Goal: Task Accomplishment & Management: Manage account settings

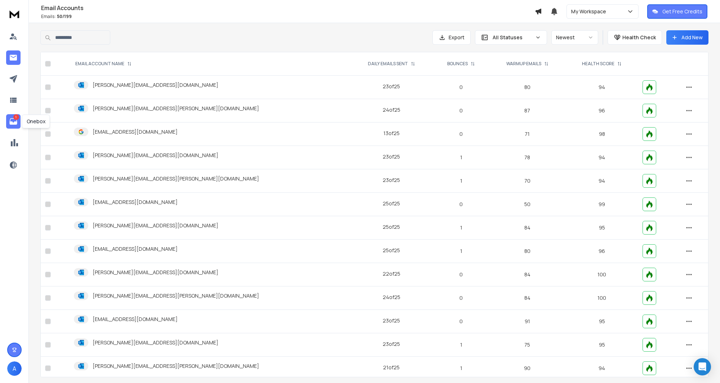
click at [17, 123] on icon at bounding box center [13, 121] width 8 height 6
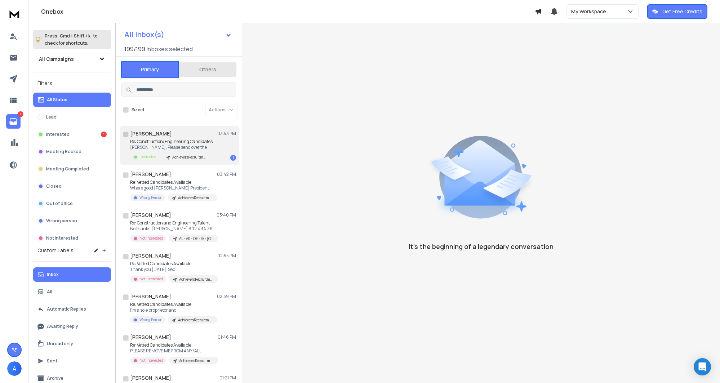
click at [182, 141] on p "Re: Construction/Engineering Candidates Available" at bounding box center [173, 142] width 86 height 6
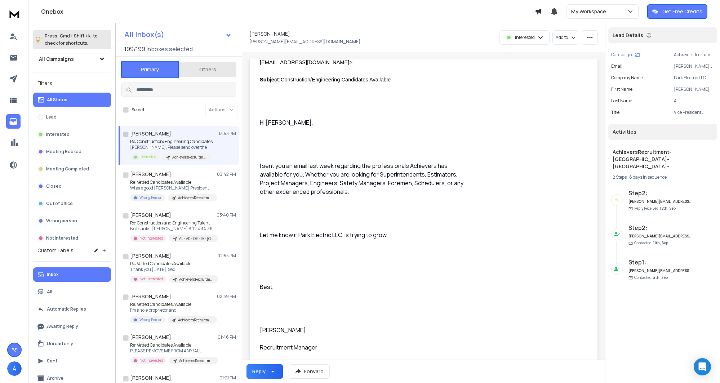
scroll to position [448, 0]
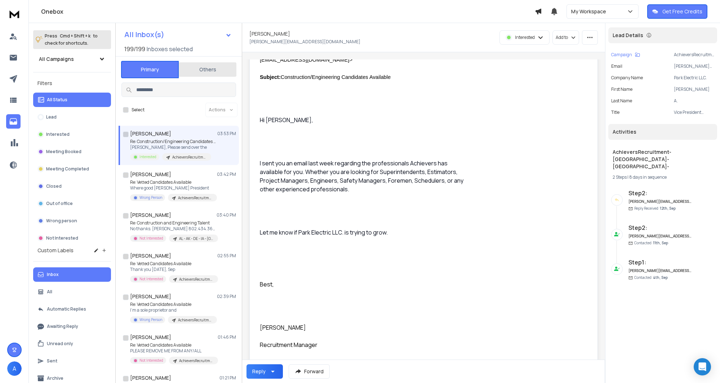
click at [300, 237] on div "Let me know if Park Electric LLC. is trying to grow." at bounding box center [365, 232] width 210 height 9
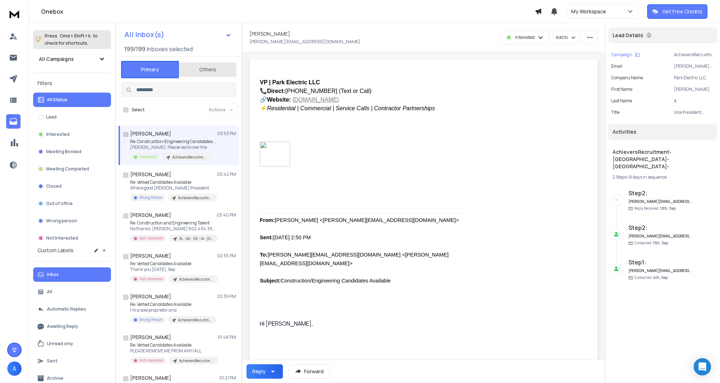
scroll to position [239, 0]
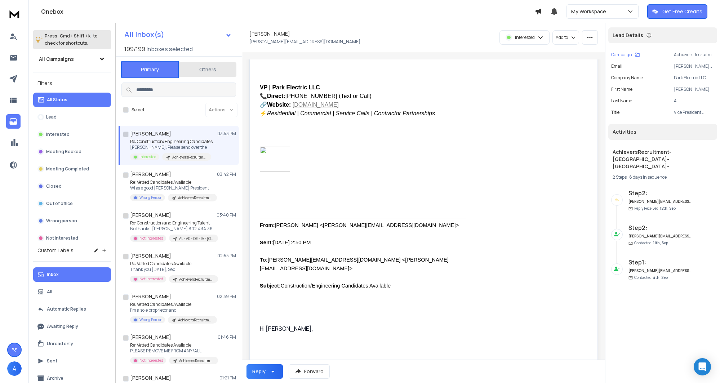
click at [311, 108] on link "www.parkelectric.net" at bounding box center [315, 105] width 46 height 6
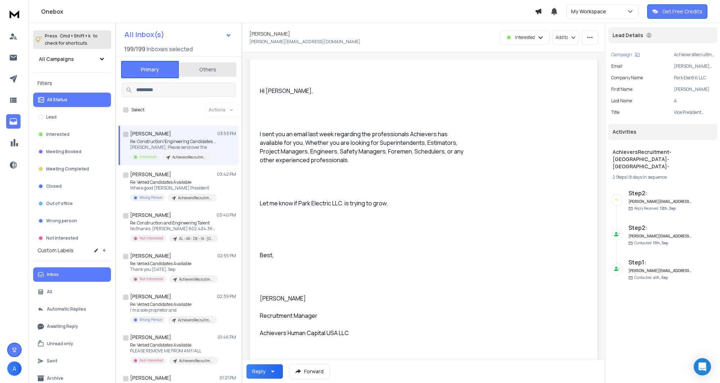
scroll to position [480, 0]
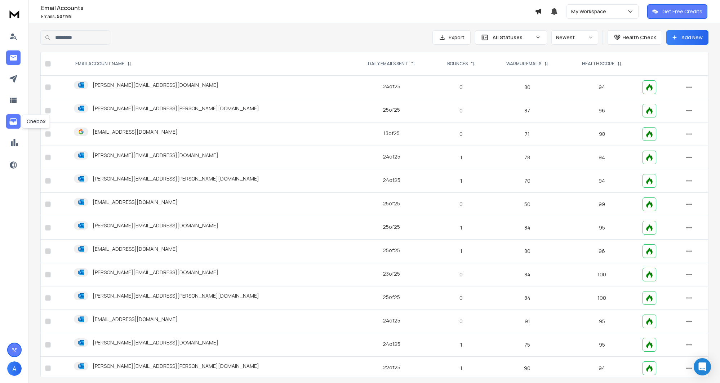
click at [9, 120] on icon at bounding box center [13, 121] width 9 height 9
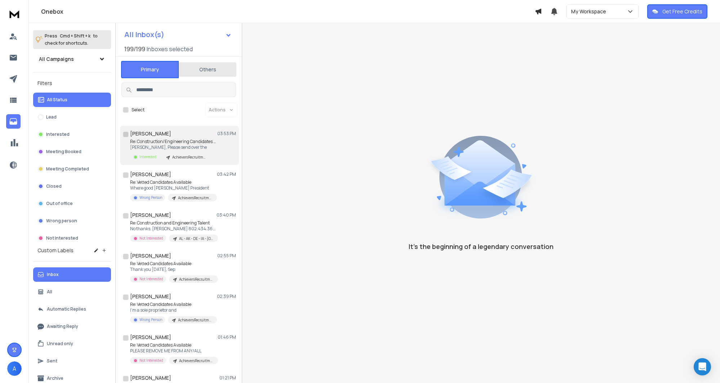
click at [156, 139] on p "Re: Construction/Engineering Candidates Available" at bounding box center [173, 142] width 86 height 6
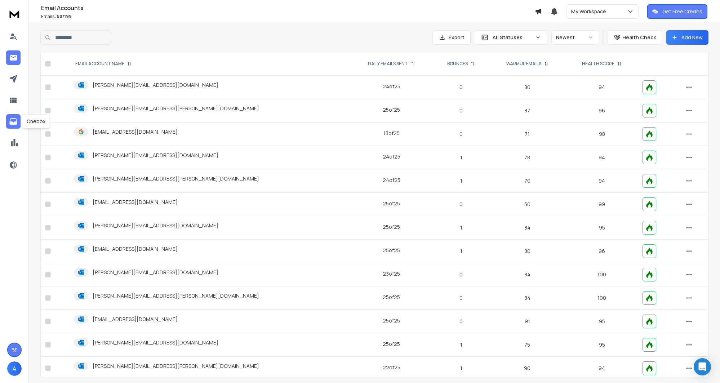
click at [9, 121] on icon at bounding box center [13, 121] width 8 height 6
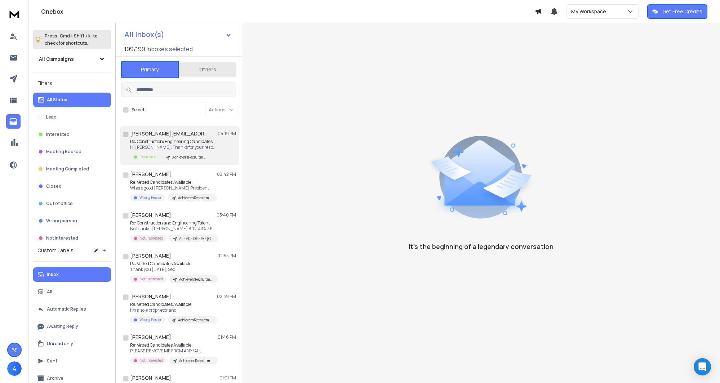
click at [180, 144] on p "Re: Construction/Engineering Candidates Available" at bounding box center [173, 142] width 86 height 6
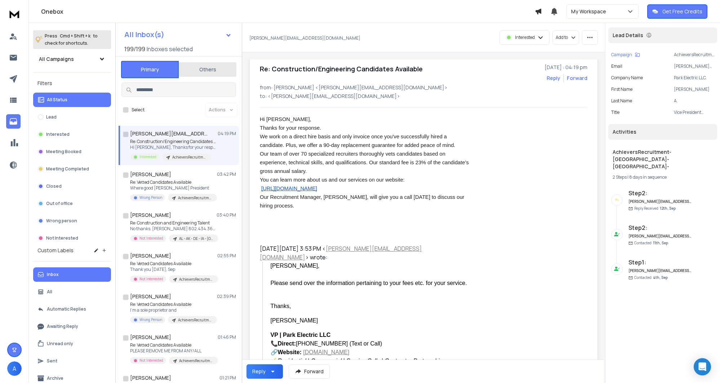
scroll to position [23, 0]
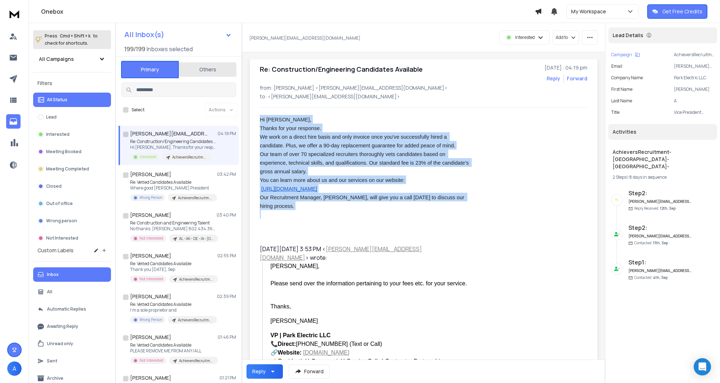
drag, startPoint x: 260, startPoint y: 121, endPoint x: 484, endPoint y: 214, distance: 242.3
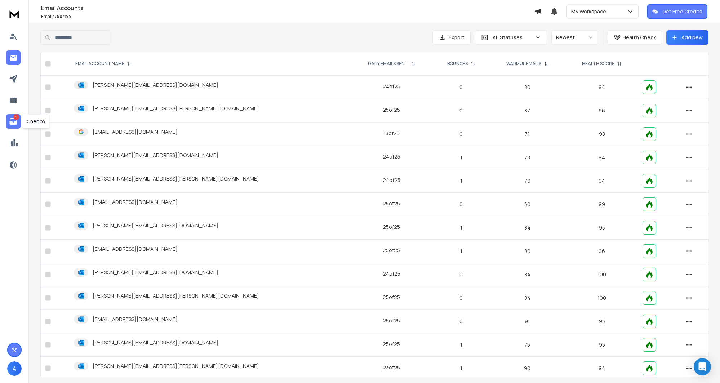
click at [10, 118] on icon at bounding box center [13, 121] width 9 height 9
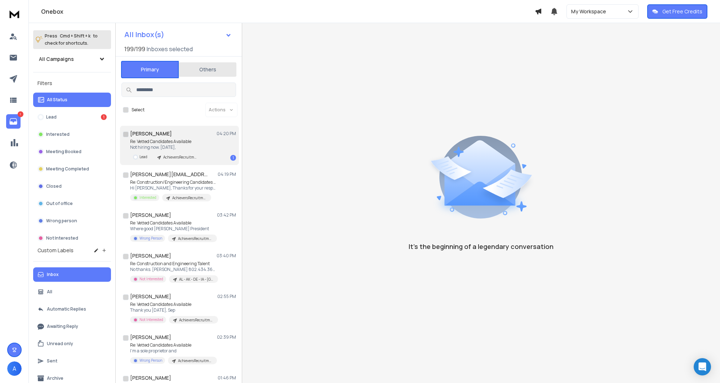
click at [174, 133] on div "James Scholl 04:20 PM" at bounding box center [183, 133] width 106 height 7
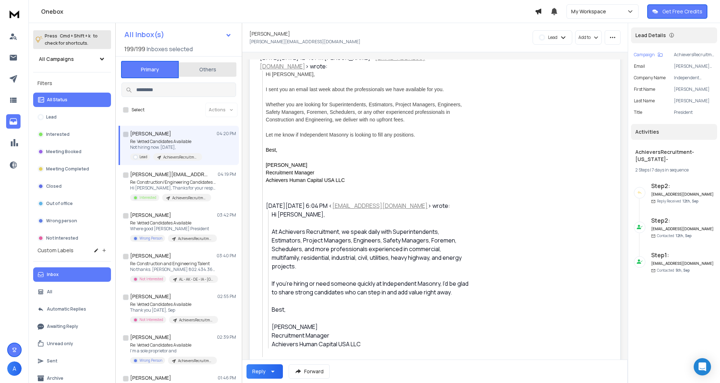
scroll to position [103, 0]
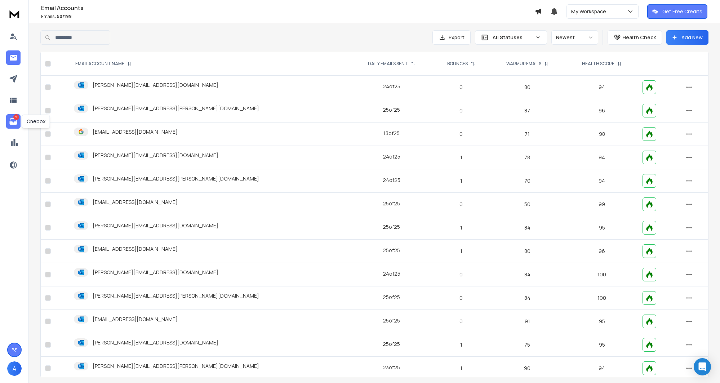
click at [10, 117] on icon at bounding box center [13, 121] width 9 height 9
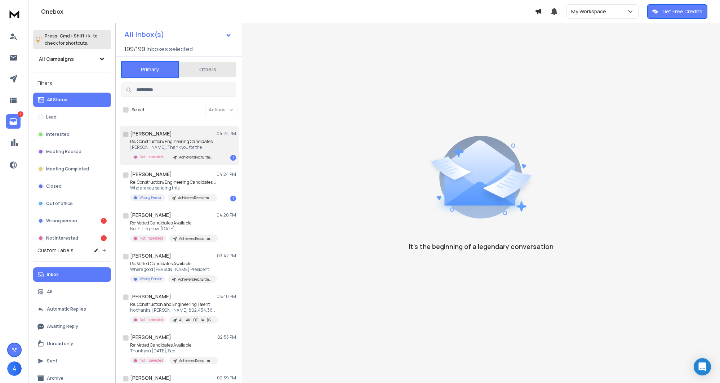
click at [168, 131] on div "Patrick Arnold 04:24 PM" at bounding box center [183, 133] width 106 height 7
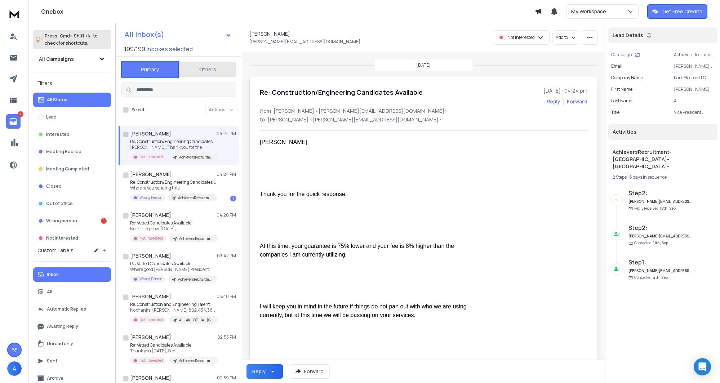
scroll to position [111, 0]
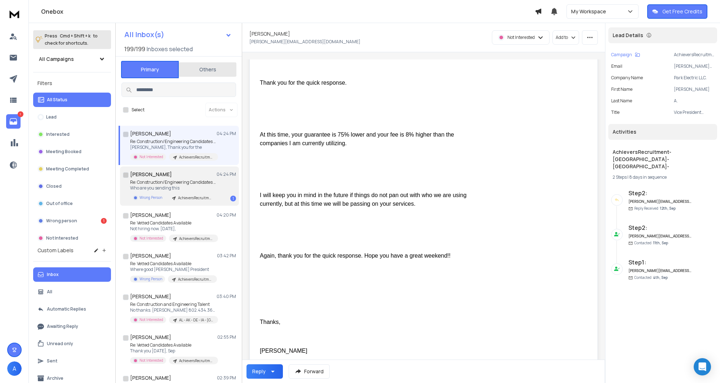
click at [135, 184] on p "Re: Construction/Engineering Candidates Available" at bounding box center [173, 182] width 86 height 6
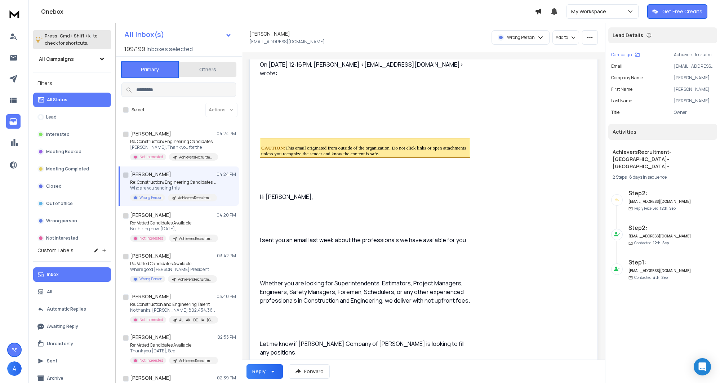
scroll to position [0, 0]
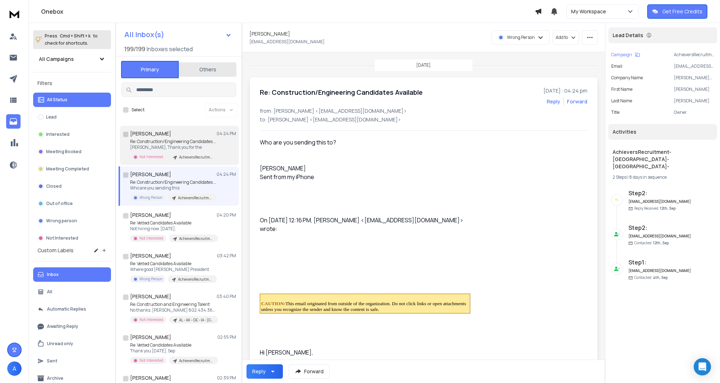
click at [183, 148] on p "[PERSON_NAME], Thank you for the" at bounding box center [173, 147] width 86 height 6
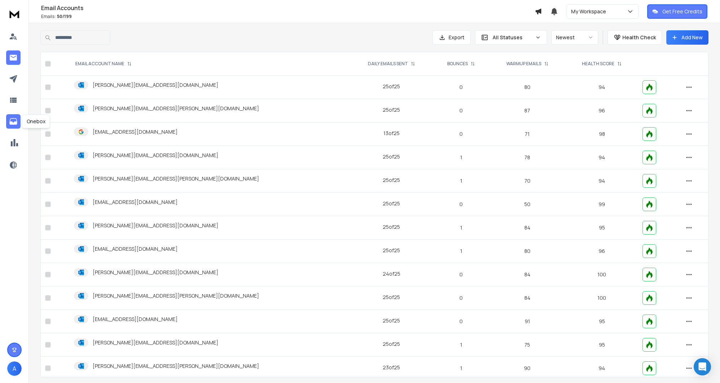
click at [6, 116] on link at bounding box center [13, 121] width 14 height 14
click at [17, 127] on link at bounding box center [13, 121] width 14 height 14
click at [18, 126] on link at bounding box center [13, 121] width 14 height 14
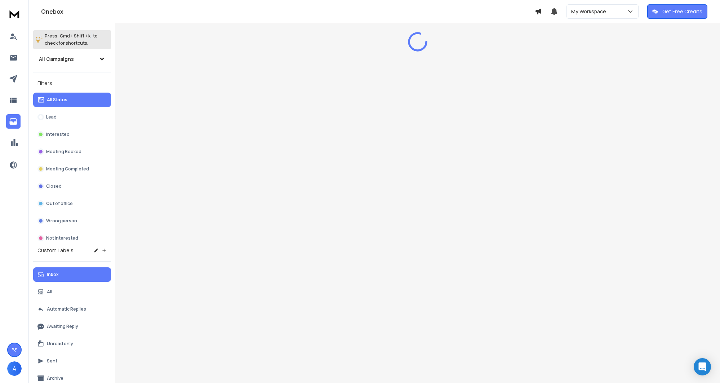
scroll to position [9, 0]
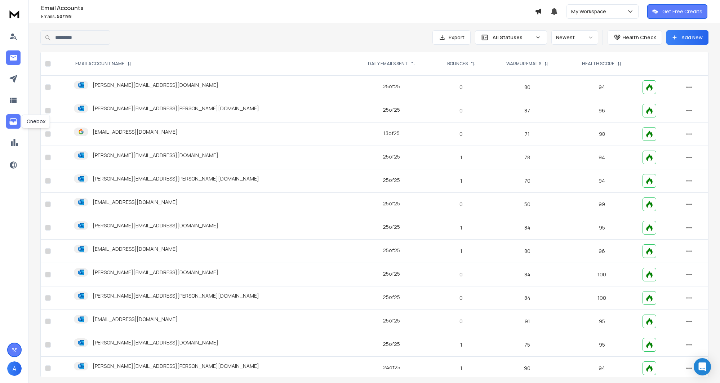
click at [14, 127] on link at bounding box center [13, 121] width 14 height 14
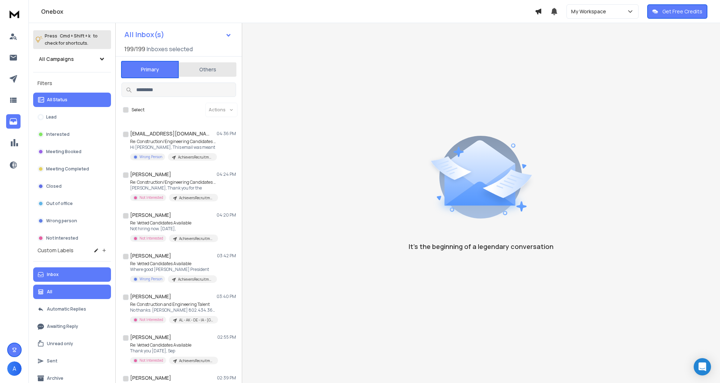
click at [61, 287] on button "All" at bounding box center [72, 291] width 78 height 14
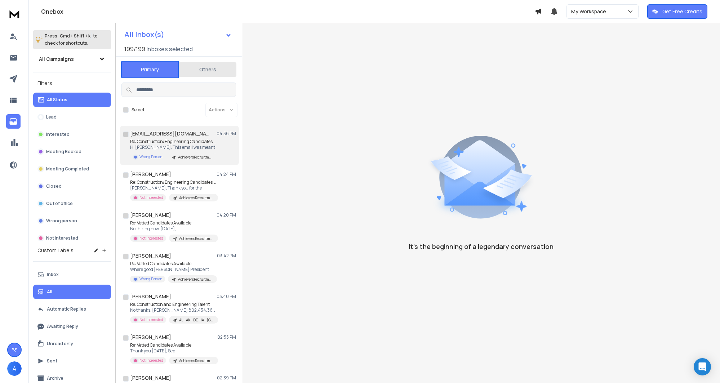
click at [201, 136] on div "brgraves@WBMOORE.com 04:36 PM" at bounding box center [183, 133] width 106 height 7
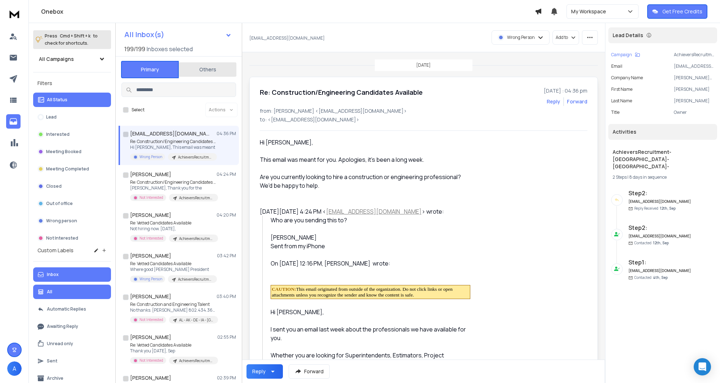
click at [49, 267] on button "Inbox" at bounding box center [72, 274] width 78 height 14
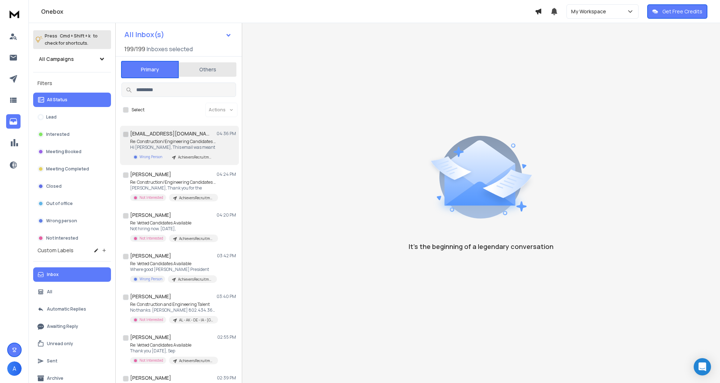
click at [181, 137] on h1 "[EMAIL_ADDRESS][DOMAIN_NAME]" at bounding box center [169, 133] width 79 height 7
